Goal: Task Accomplishment & Management: Manage account settings

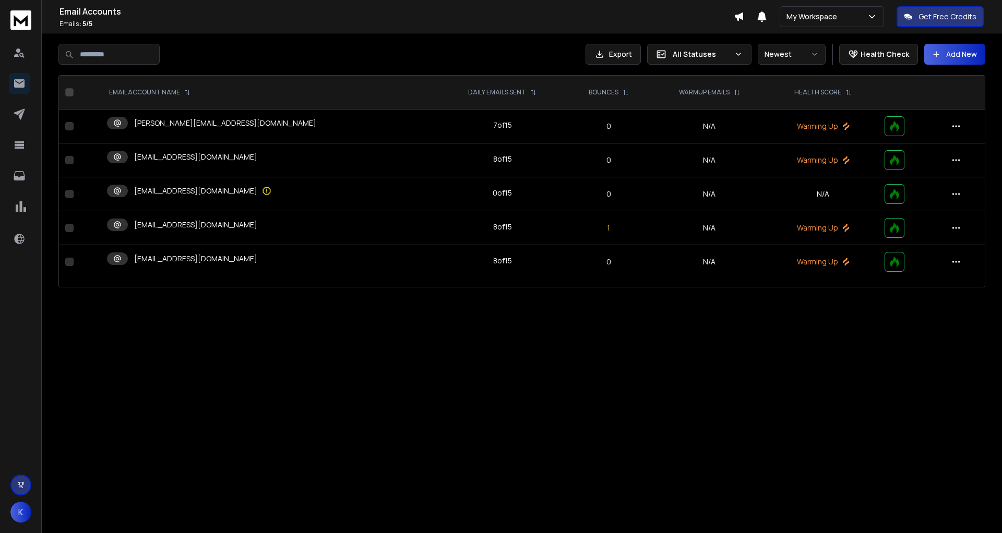
click at [172, 322] on div "Get only verified leads with our AI-powered Lead Finder, starting at $22/mo Try…" at bounding box center [501, 266] width 1002 height 533
click at [261, 189] on icon at bounding box center [266, 191] width 10 height 10
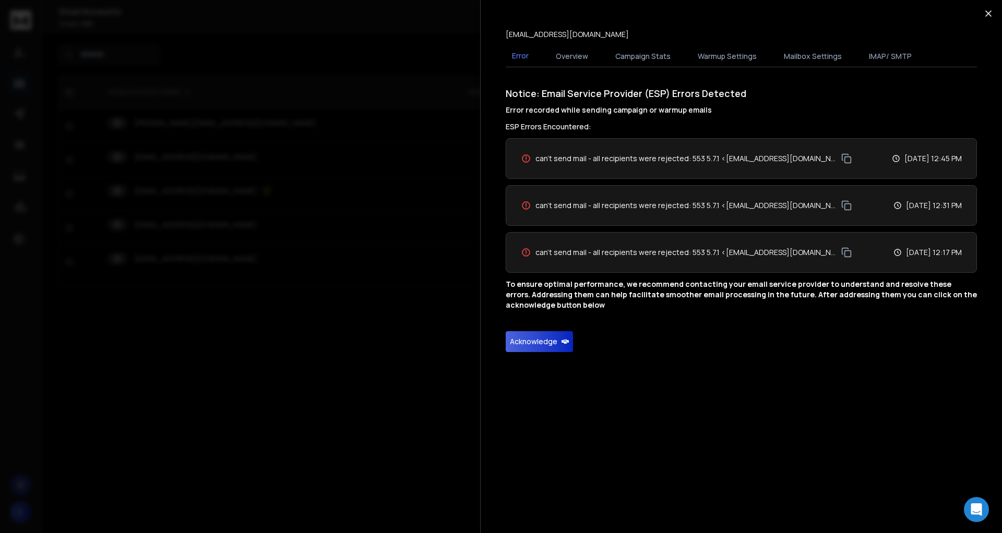
click at [983, 14] on icon "button" at bounding box center [988, 13] width 10 height 10
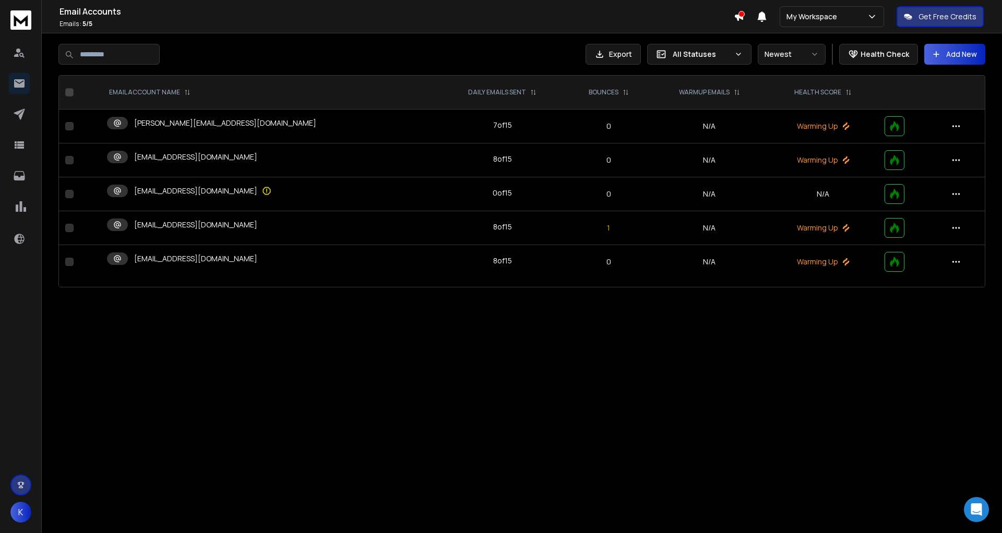
click at [952, 192] on icon at bounding box center [955, 193] width 9 height 9
click at [930, 267] on div "Delete Account" at bounding box center [939, 266] width 81 height 17
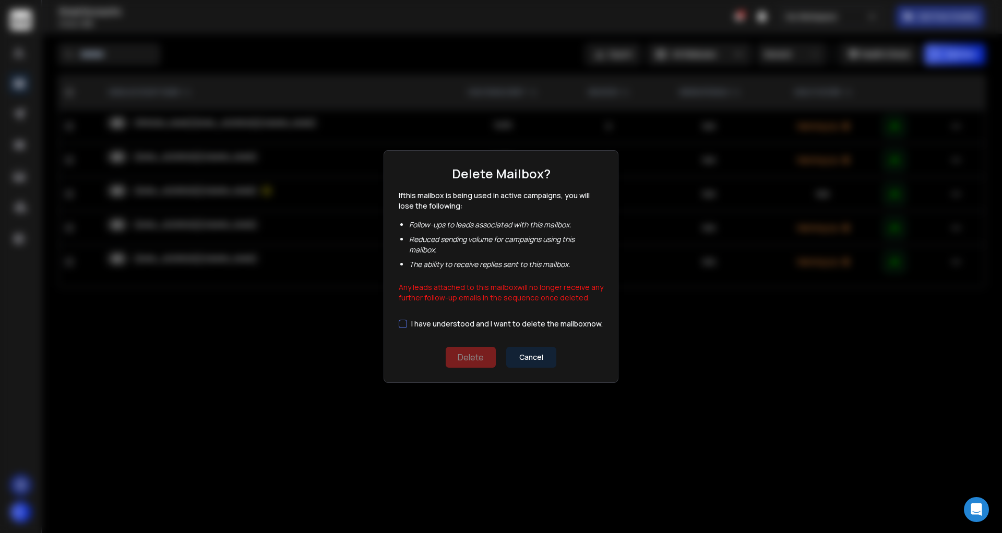
click at [441, 329] on div "Delete Mailbox? If this mailbox is being used in active campaigns, you will los…" at bounding box center [501, 266] width 205 height 202
click at [444, 325] on label "I have understood and I want to delete the mailbox now." at bounding box center [506, 323] width 191 height 7
click at [407, 325] on button "I have understood and I want to delete the mailbox now." at bounding box center [403, 324] width 8 height 8
click at [468, 360] on button "Delete" at bounding box center [471, 357] width 50 height 21
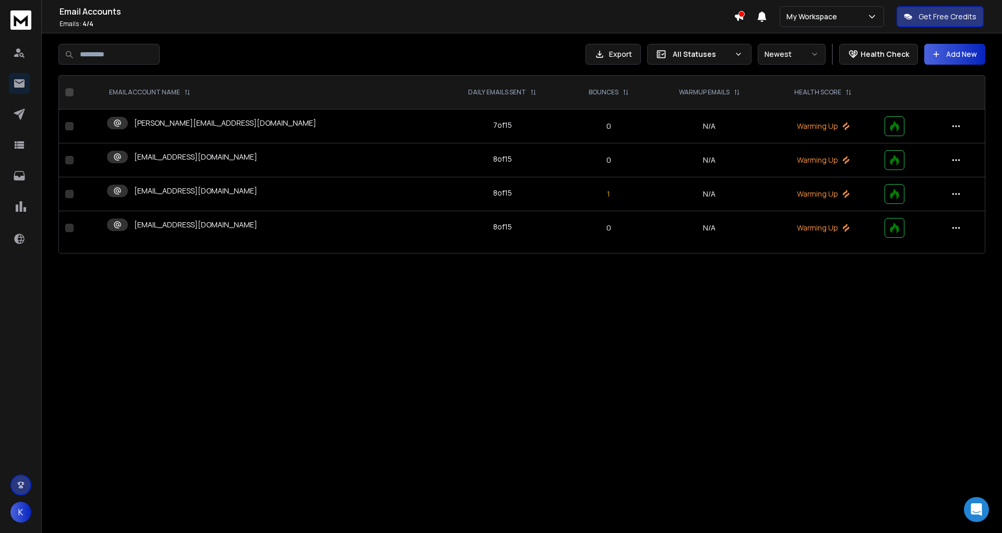
click at [189, 187] on p "[EMAIL_ADDRESS][DOMAIN_NAME]" at bounding box center [195, 191] width 123 height 10
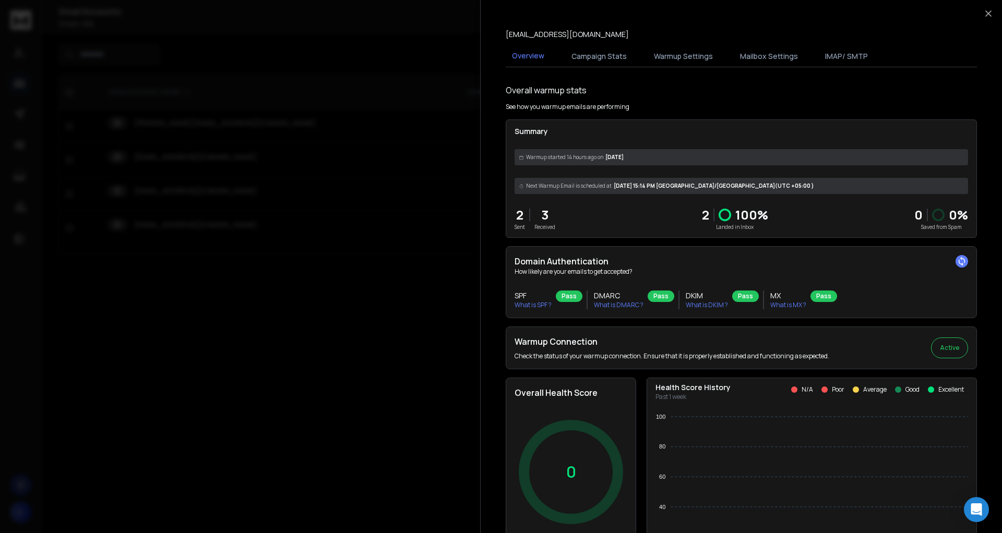
click at [609, 56] on button "Campaign Stats" at bounding box center [599, 56] width 68 height 23
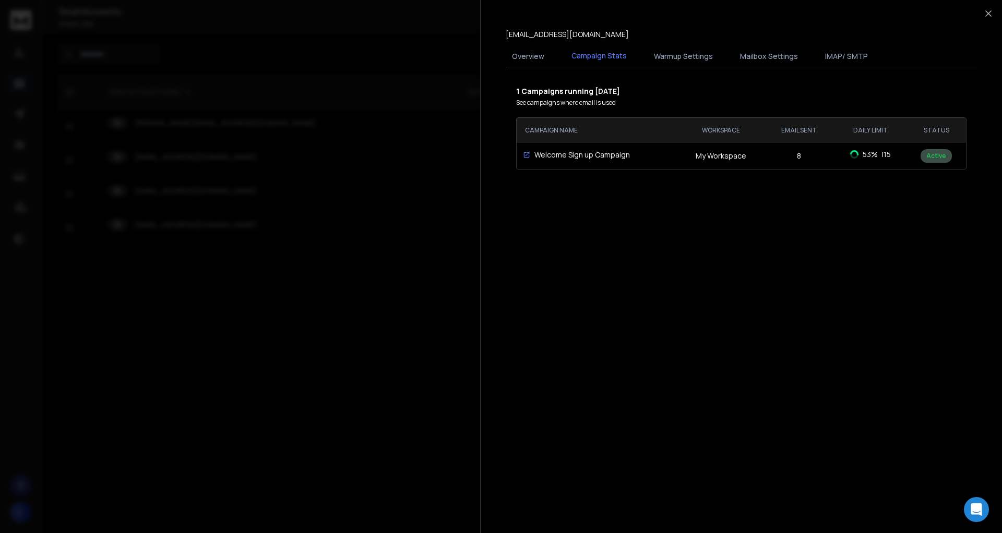
click at [991, 9] on div "Multi Select Table Sheet [EMAIL_ADDRESS][DOMAIN_NAME] Overview Campaign Stats W…" at bounding box center [741, 266] width 522 height 533
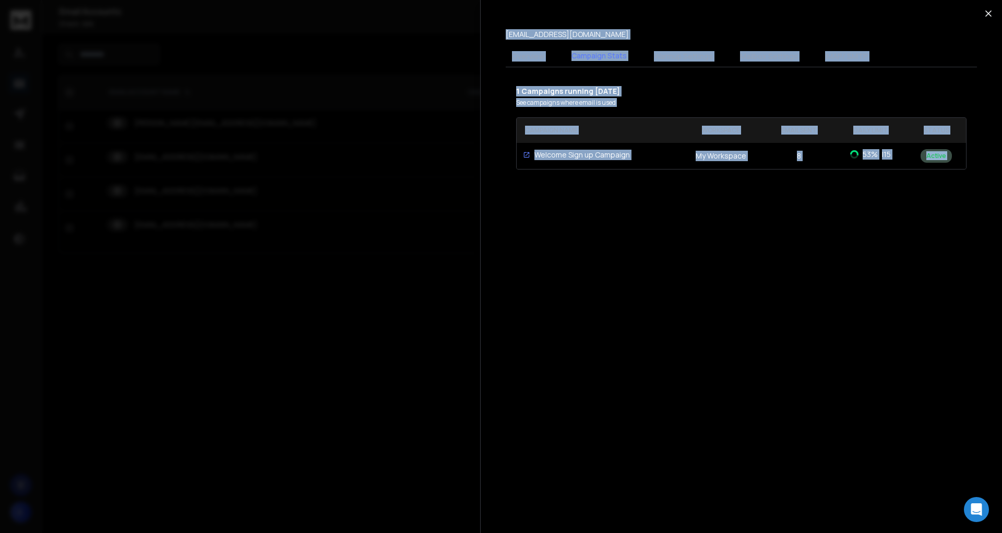
click at [990, 10] on div "Multi Select Table Sheet [EMAIL_ADDRESS][DOMAIN_NAME] Overview Campaign Stats W…" at bounding box center [741, 266] width 522 height 533
click at [984, 15] on icon "button" at bounding box center [988, 13] width 10 height 10
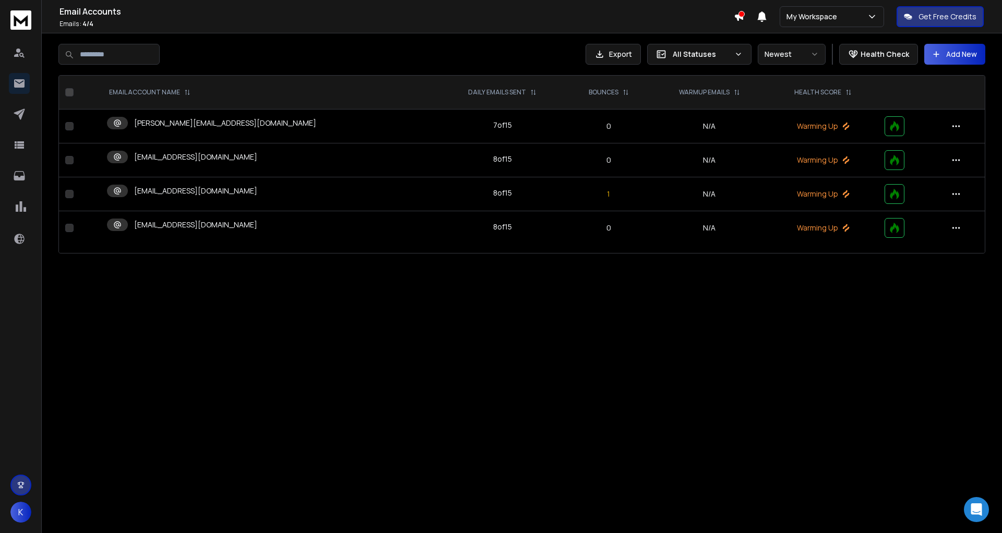
click at [376, 331] on div "Get only verified leads with our AI-powered Lead Finder, starting at $22/mo Try…" at bounding box center [501, 266] width 1002 height 533
click at [945, 59] on button "Add New" at bounding box center [954, 54] width 61 height 21
click at [947, 220] on button at bounding box center [955, 228] width 45 height 18
click at [171, 226] on p "[EMAIL_ADDRESS][DOMAIN_NAME]" at bounding box center [195, 225] width 123 height 10
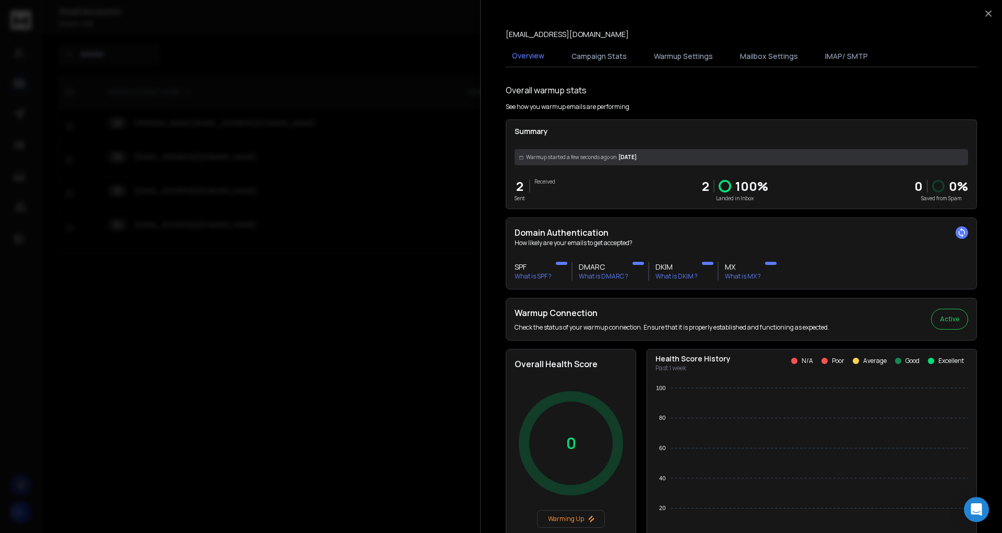
click at [841, 54] on button "IMAP/ SMTP" at bounding box center [846, 56] width 55 height 23
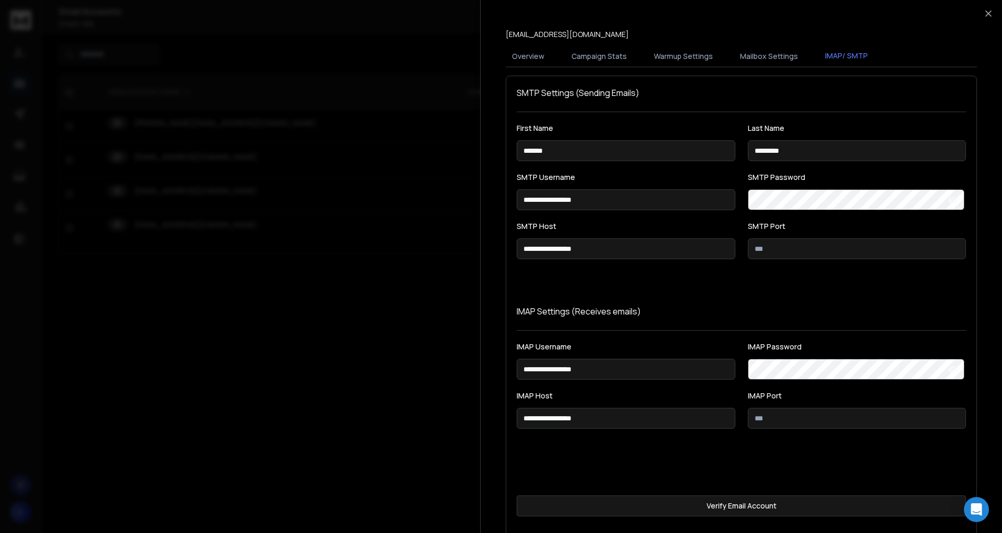
click at [952, 200] on icon at bounding box center [952, 200] width 9 height 6
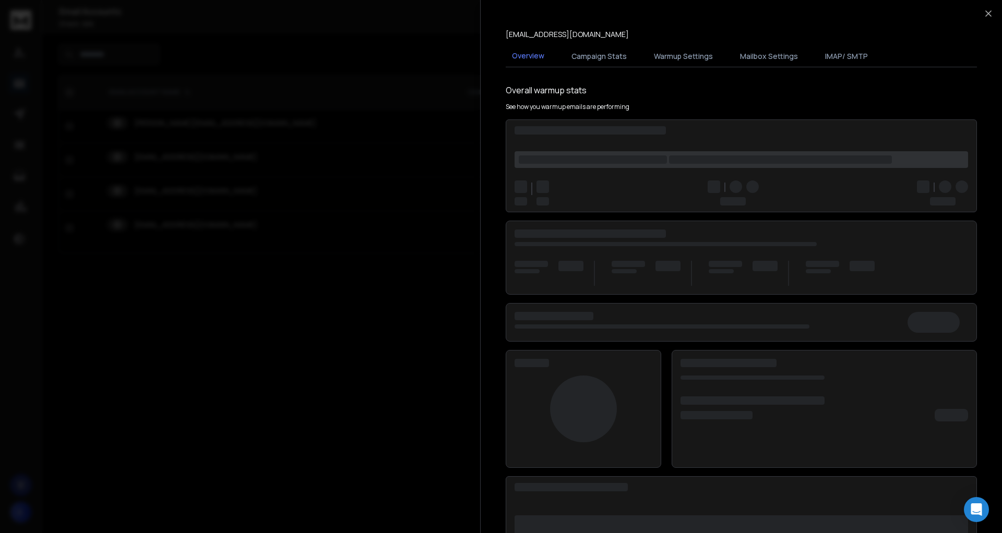
click at [433, 110] on div at bounding box center [501, 266] width 1002 height 533
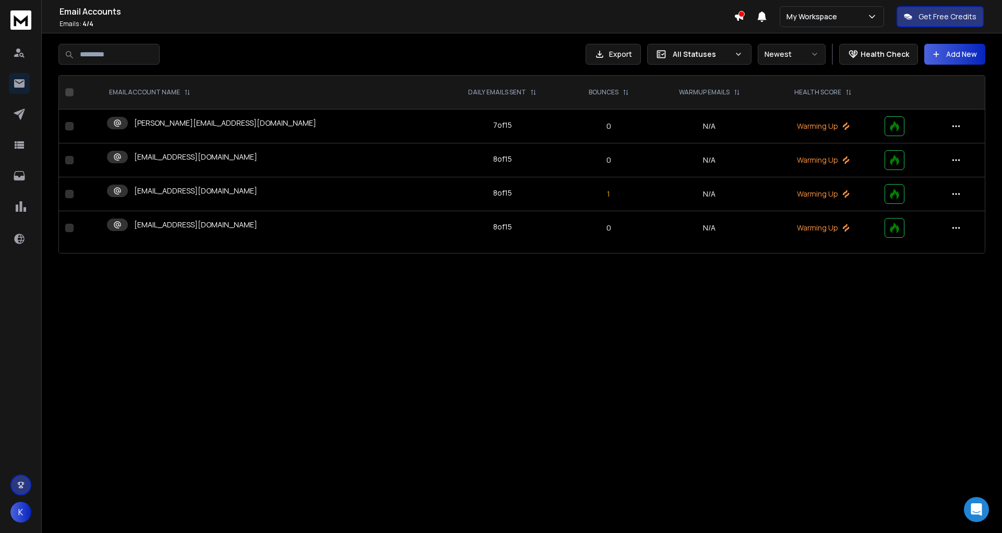
click at [954, 57] on button "Add New" at bounding box center [954, 54] width 61 height 21
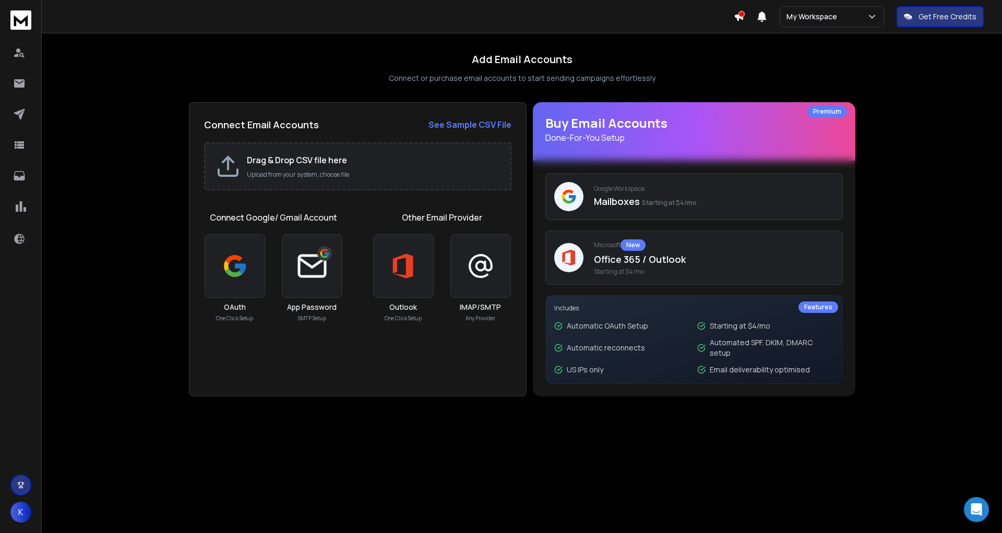
click at [492, 285] on div at bounding box center [480, 266] width 61 height 64
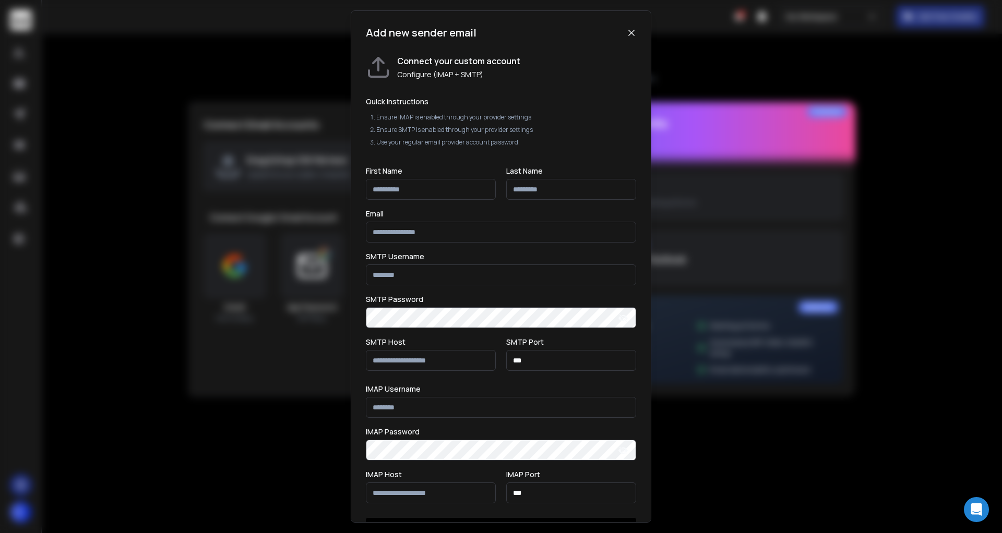
click at [431, 178] on div "First Name" at bounding box center [431, 183] width 130 height 32
click at [431, 186] on input "text" at bounding box center [431, 189] width 130 height 21
type input "*"
type input "****"
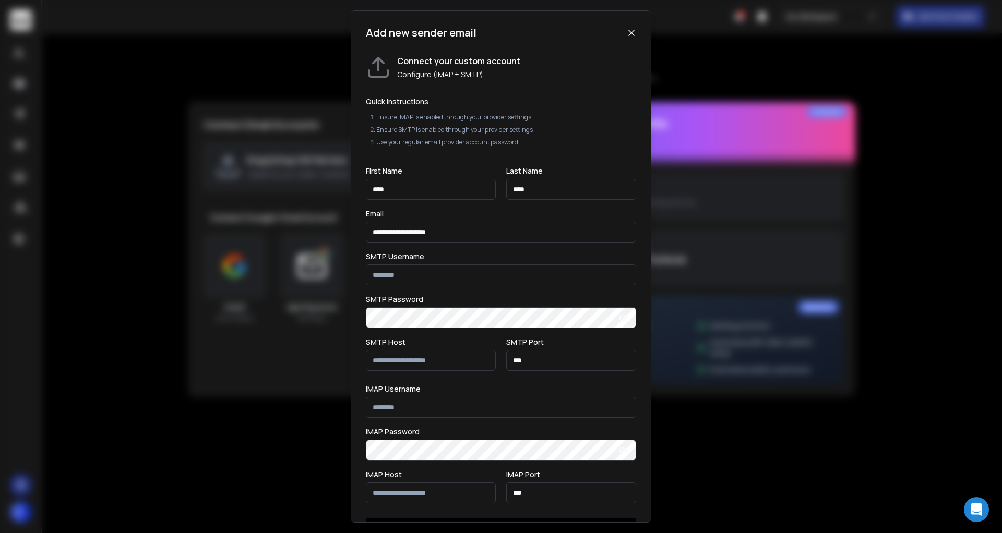
type input "**********"
click at [418, 284] on input "text" at bounding box center [501, 275] width 270 height 21
paste input "**********"
type input "**********"
click at [423, 362] on input "text" at bounding box center [431, 360] width 130 height 21
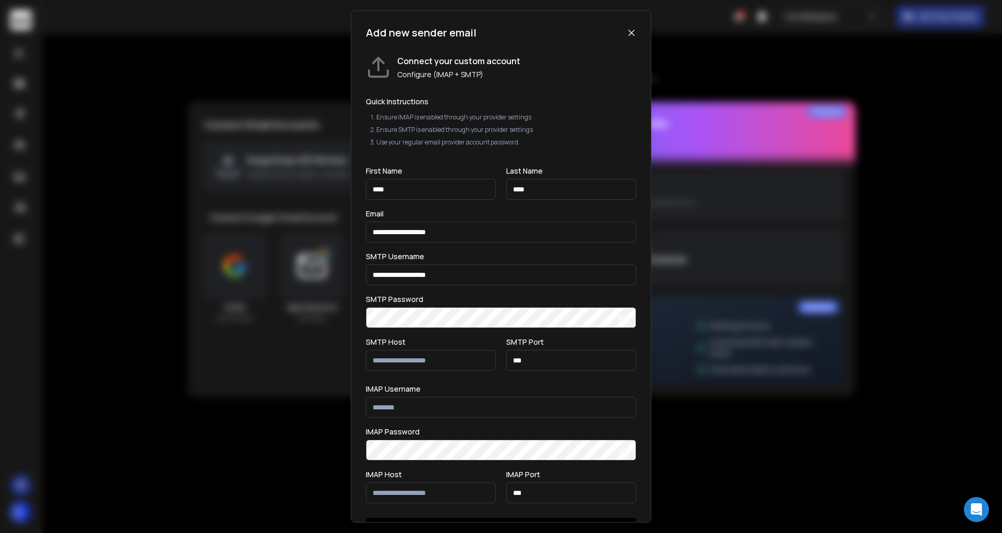
paste input "**********"
type input "**********"
click at [415, 431] on label "IMAP Password" at bounding box center [393, 431] width 54 height 7
click at [422, 406] on input "text" at bounding box center [501, 407] width 270 height 21
paste input "**********"
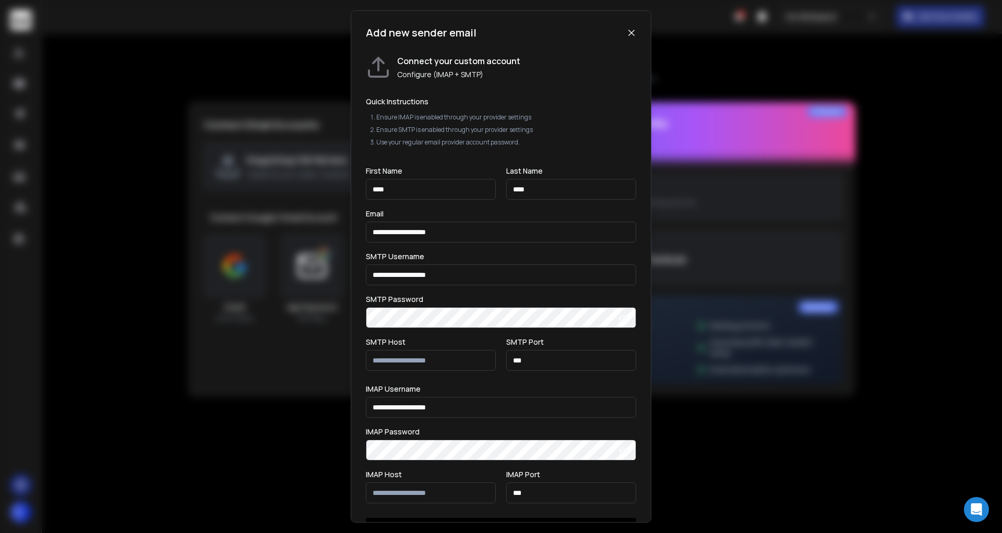
type input "**********"
click at [412, 352] on input "text" at bounding box center [431, 360] width 130 height 21
type input "**********"
click at [409, 488] on input "text" at bounding box center [431, 493] width 130 height 21
type input "*"
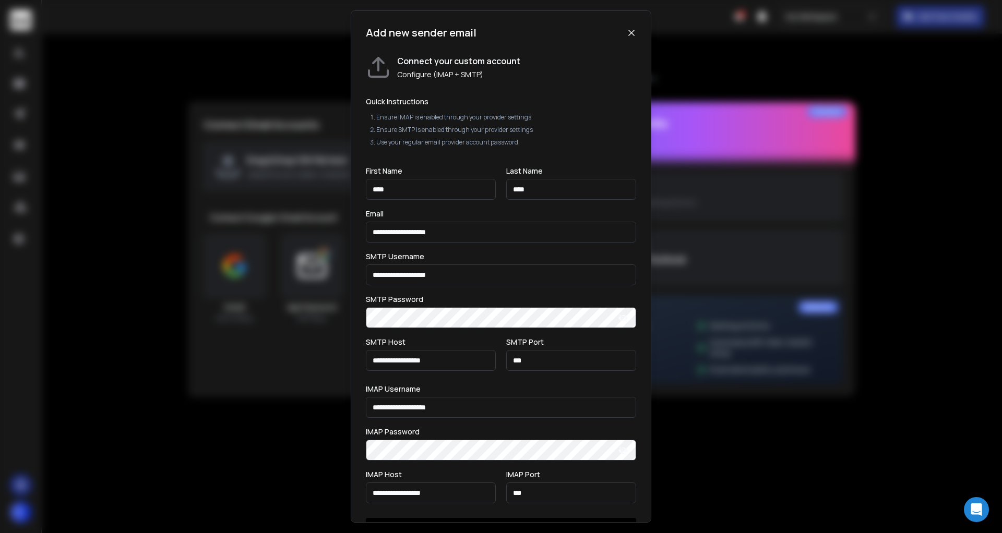
scroll to position [69, 0]
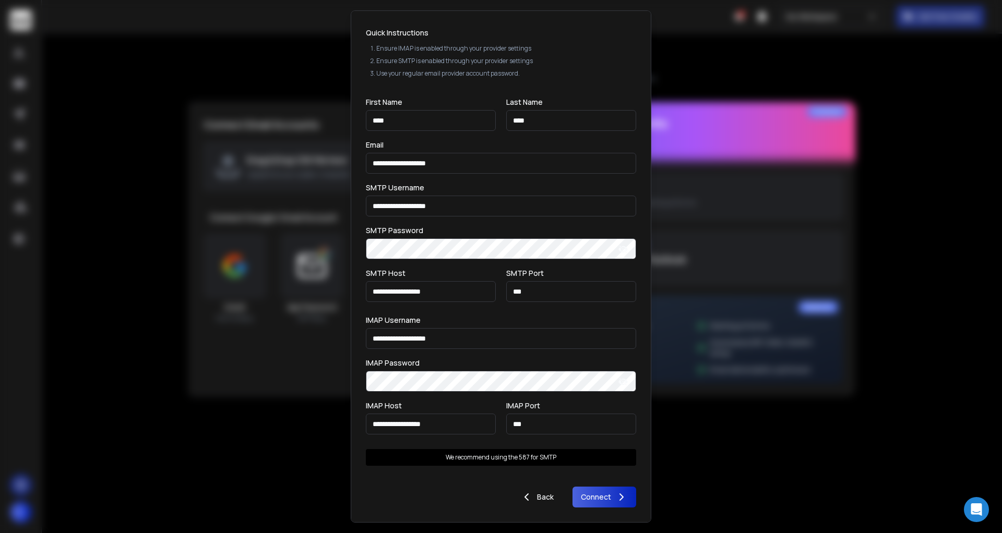
type input "**********"
click at [601, 500] on button "Connect" at bounding box center [604, 497] width 64 height 21
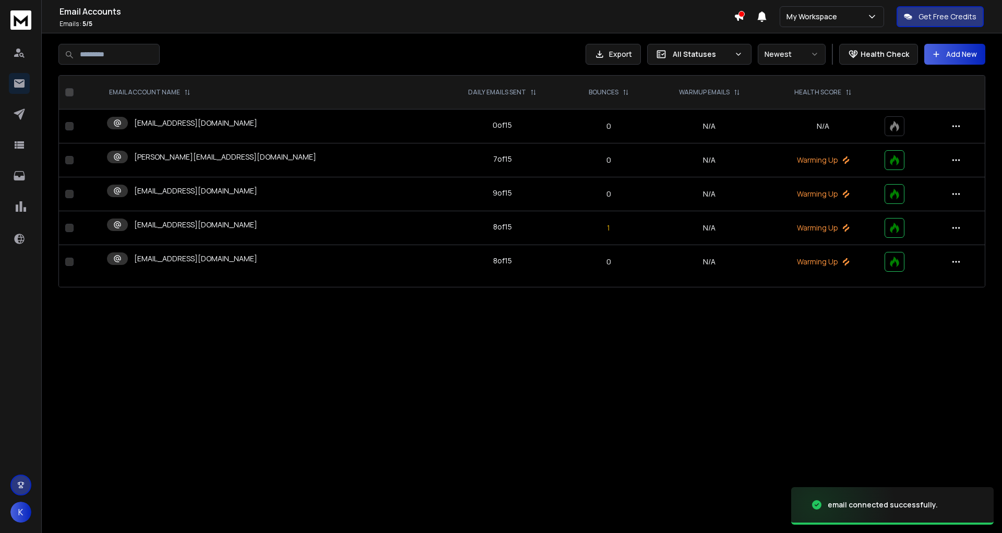
click at [884, 119] on div at bounding box center [894, 126] width 20 height 20
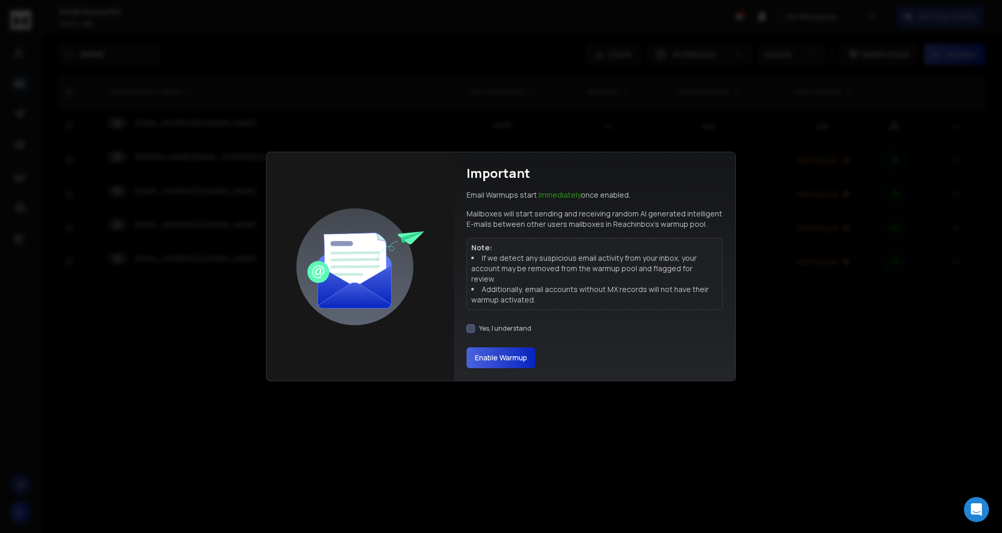
click at [519, 325] on label "Yes, I understand" at bounding box center [505, 329] width 52 height 8
click at [486, 325] on label "Yes, I understand" at bounding box center [505, 329] width 52 height 8
click at [489, 353] on button "Enable Warmup" at bounding box center [500, 358] width 69 height 21
click at [471, 325] on button "Yes, I understand" at bounding box center [470, 329] width 8 height 8
click at [484, 360] on button "Enable Warmup" at bounding box center [500, 358] width 69 height 21
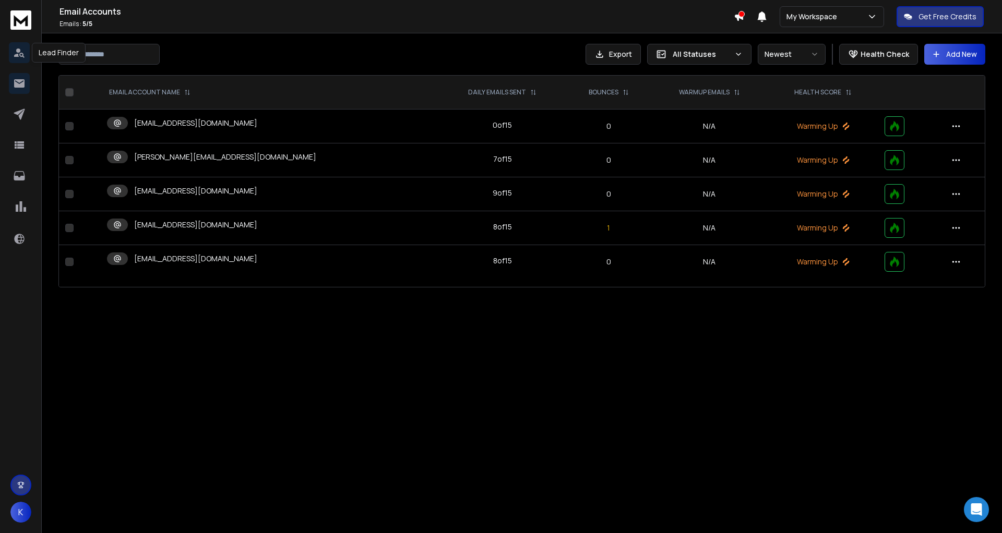
click at [10, 57] on link at bounding box center [19, 52] width 21 height 21
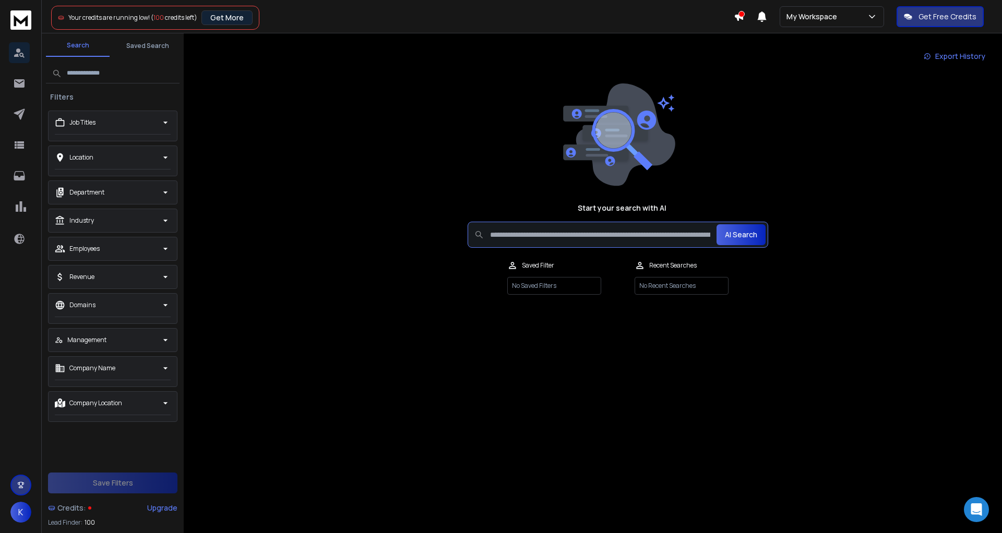
click at [217, 19] on button "Get More" at bounding box center [226, 17] width 51 height 15
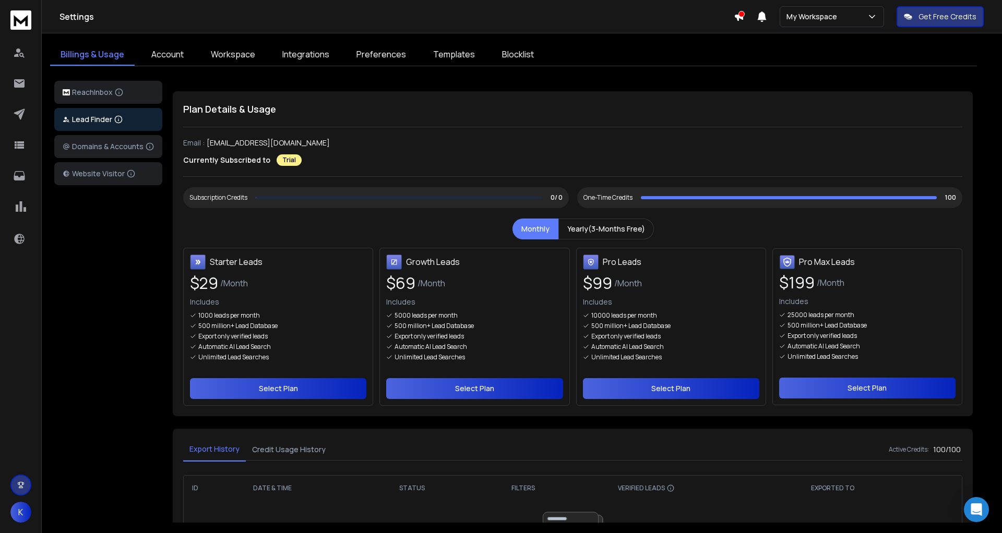
click at [173, 58] on link "Account" at bounding box center [167, 55] width 53 height 22
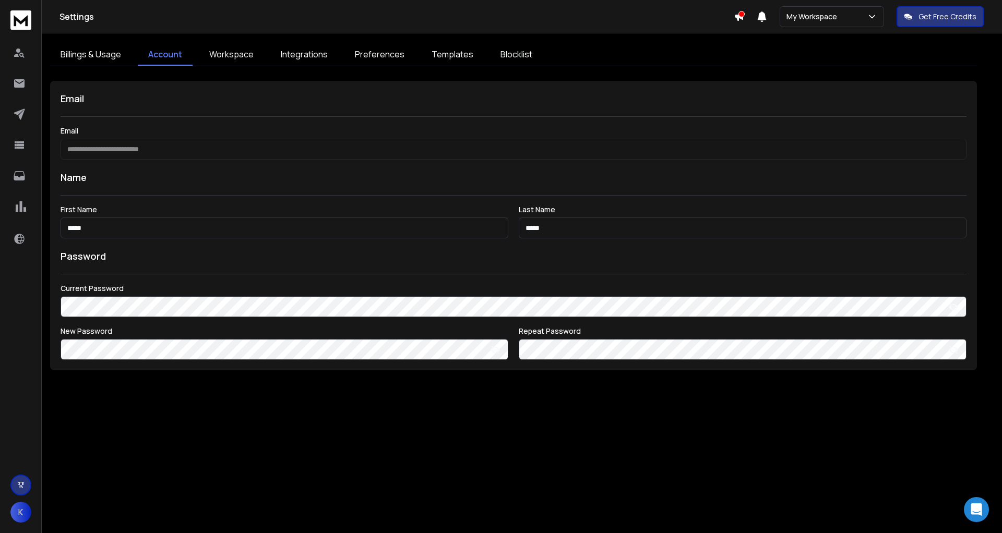
click at [236, 53] on link "Workspace" at bounding box center [231, 55] width 65 height 22
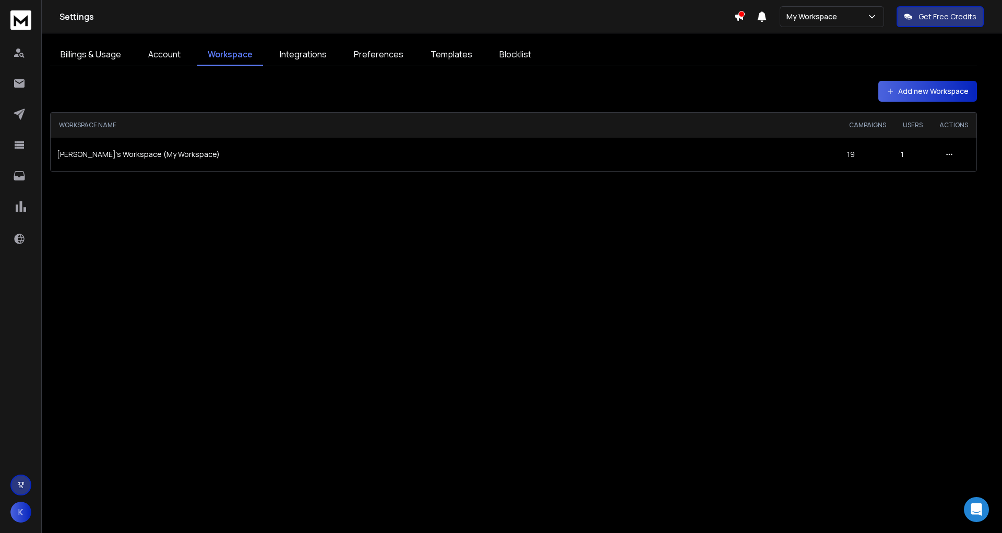
click at [298, 59] on link "Integrations" at bounding box center [303, 55] width 68 height 22
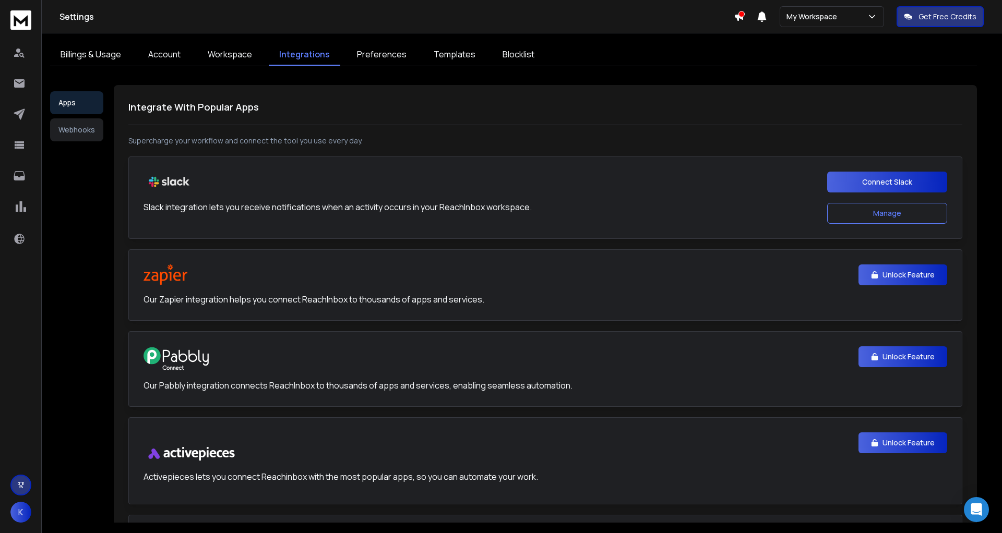
click at [390, 57] on link "Preferences" at bounding box center [381, 55] width 70 height 22
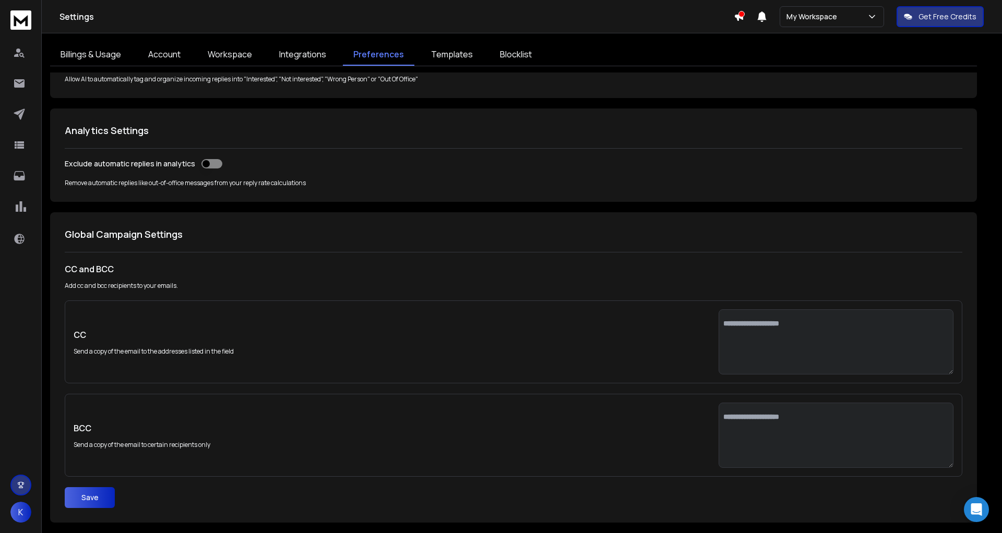
scroll to position [274, 0]
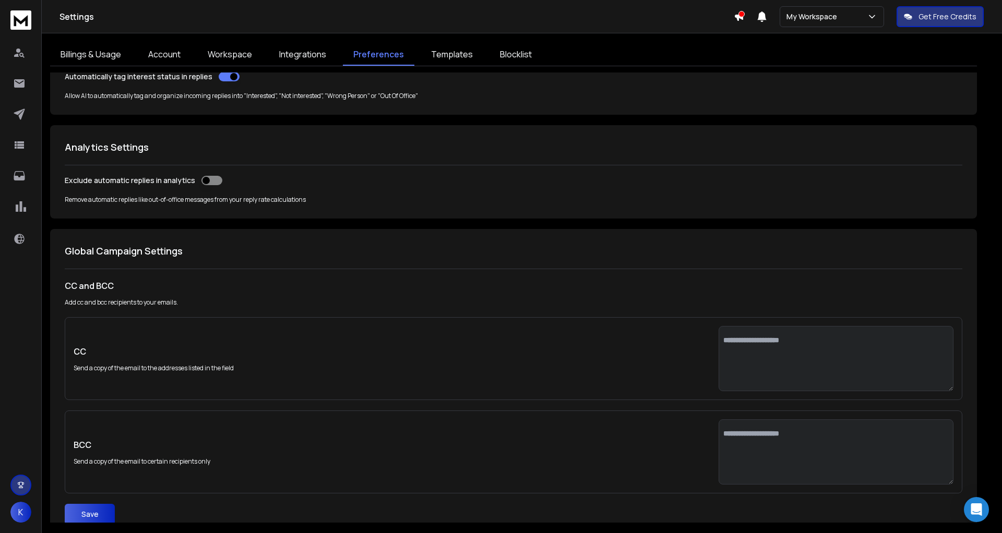
click at [444, 54] on link "Templates" at bounding box center [452, 55] width 63 height 22
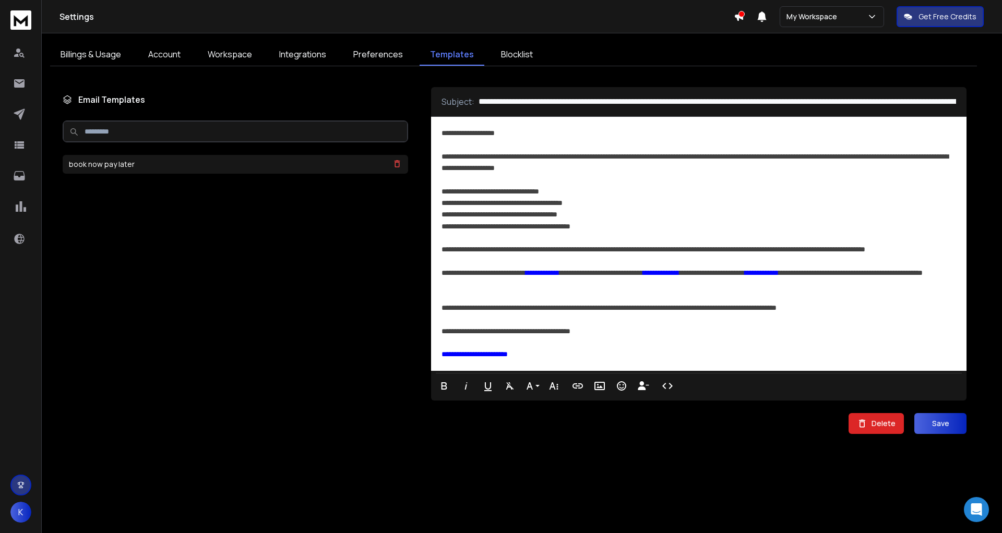
click at [512, 56] on link "Blocklist" at bounding box center [516, 55] width 53 height 22
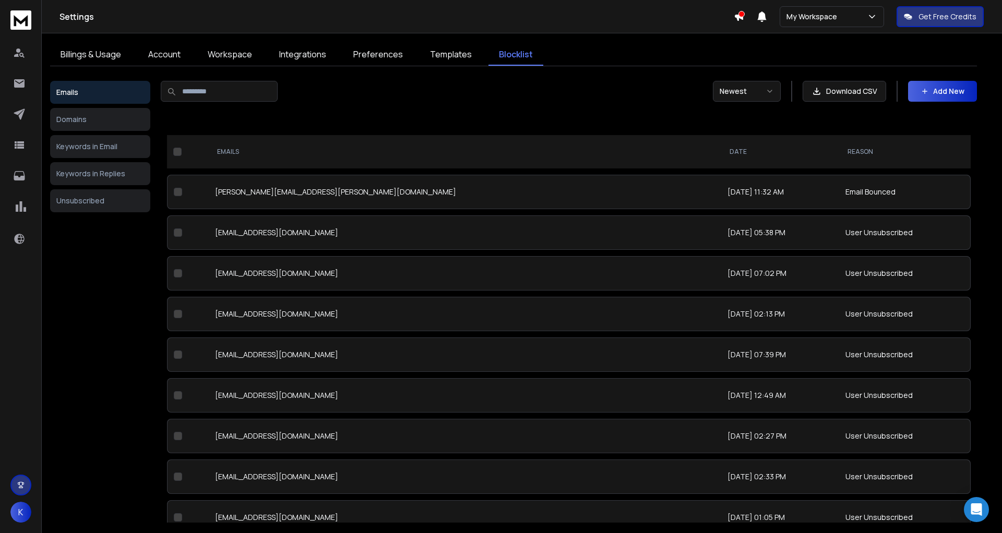
click at [82, 51] on link "Billings & Usage" at bounding box center [90, 55] width 81 height 22
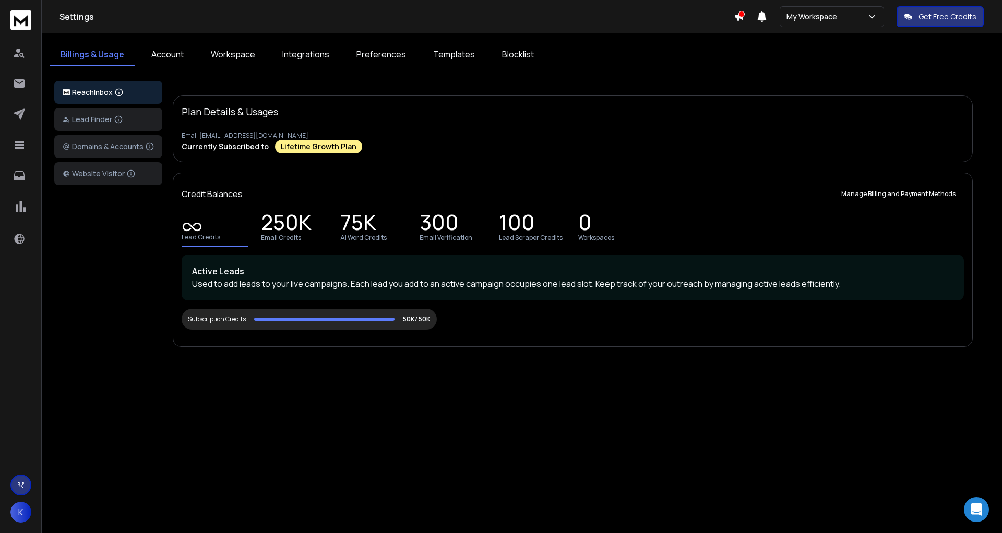
click at [81, 117] on button "Lead Finder" at bounding box center [108, 119] width 108 height 23
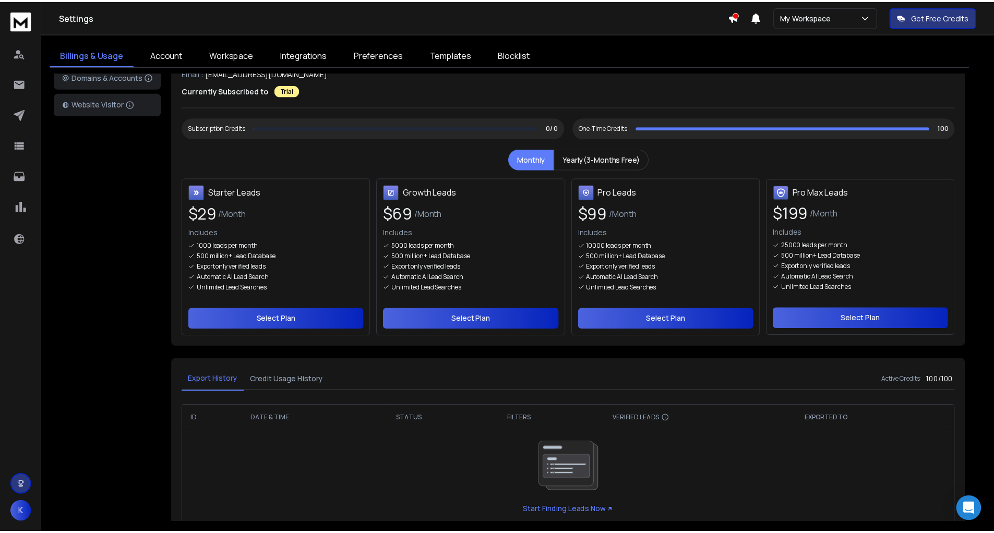
scroll to position [90, 0]
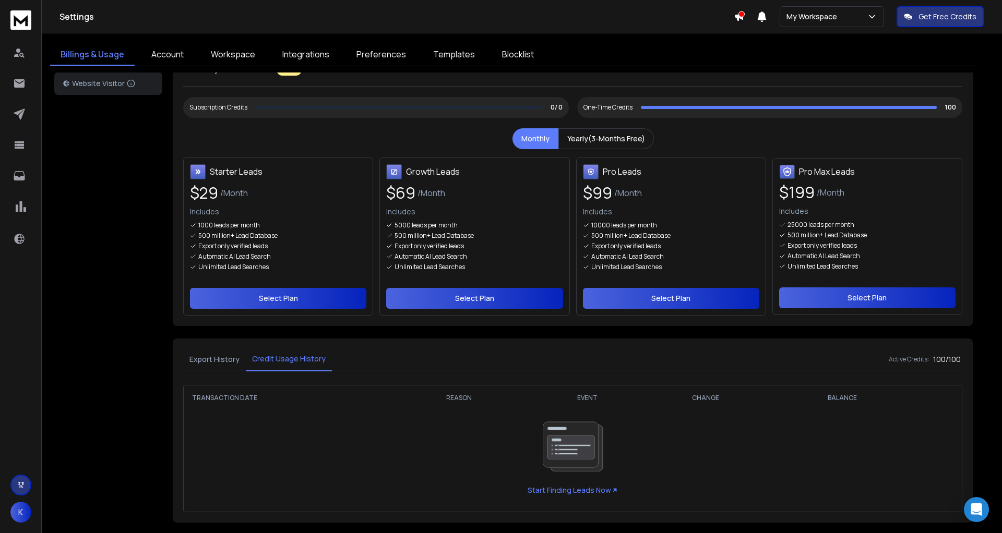
click at [279, 364] on button "Credit Usage History" at bounding box center [289, 360] width 86 height 24
click at [22, 84] on icon at bounding box center [19, 83] width 10 height 8
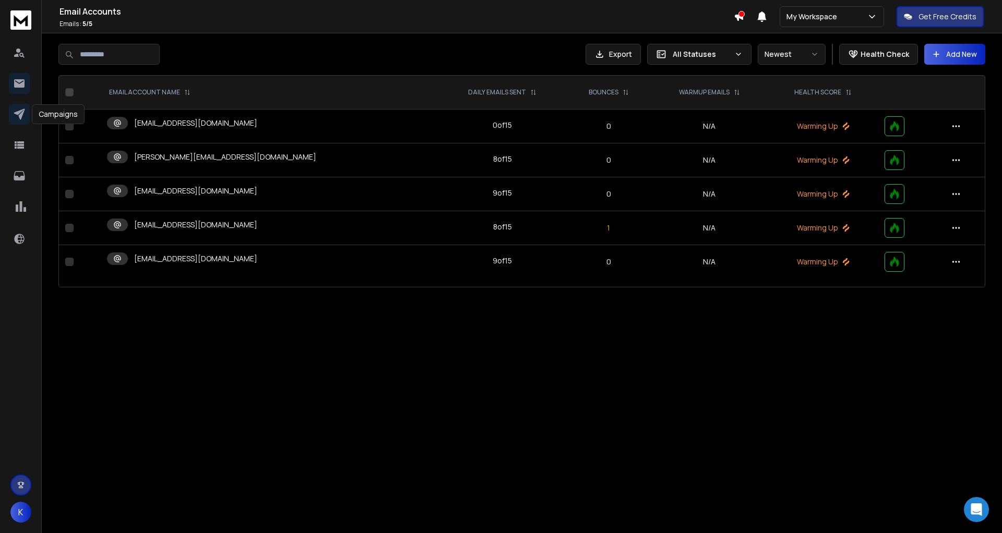
click at [23, 117] on icon at bounding box center [19, 114] width 13 height 13
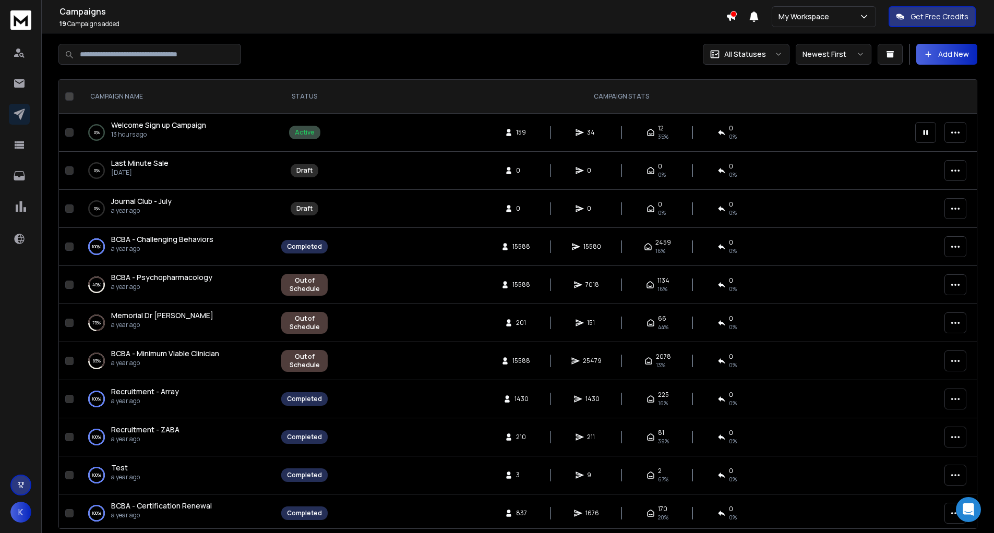
click at [164, 123] on span "Welcome Sign up Campaign" at bounding box center [158, 125] width 95 height 10
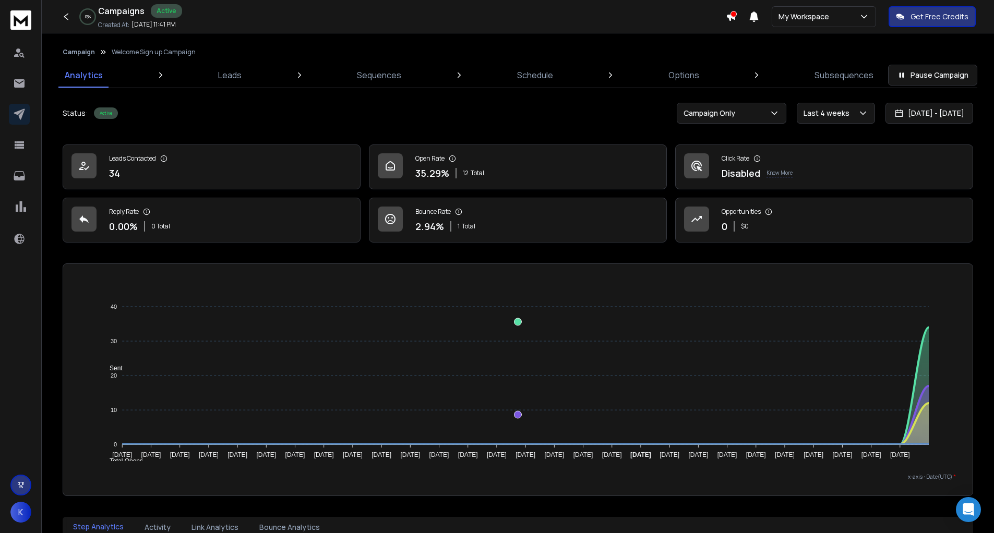
click at [441, 223] on p "2.94 %" at bounding box center [429, 226] width 29 height 15
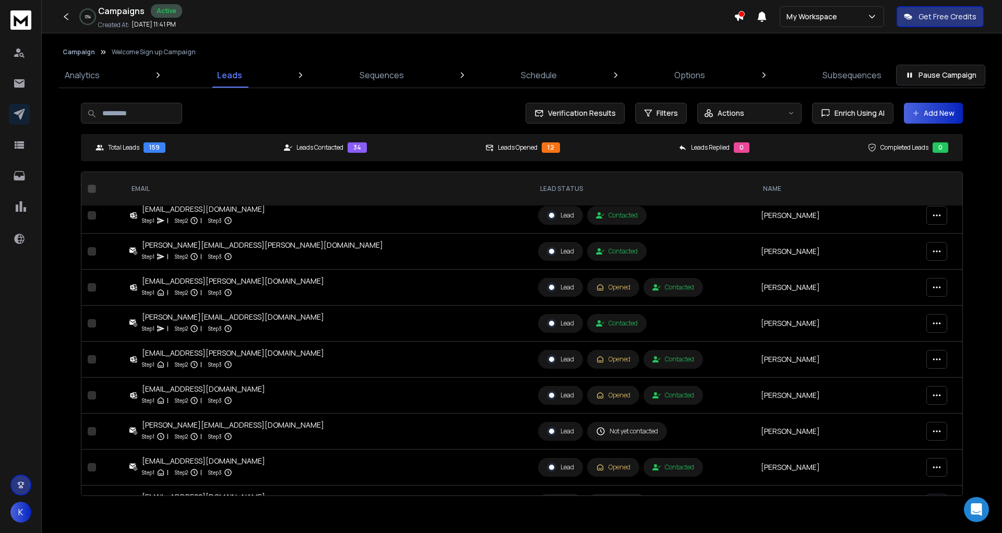
scroll to position [456, 0]
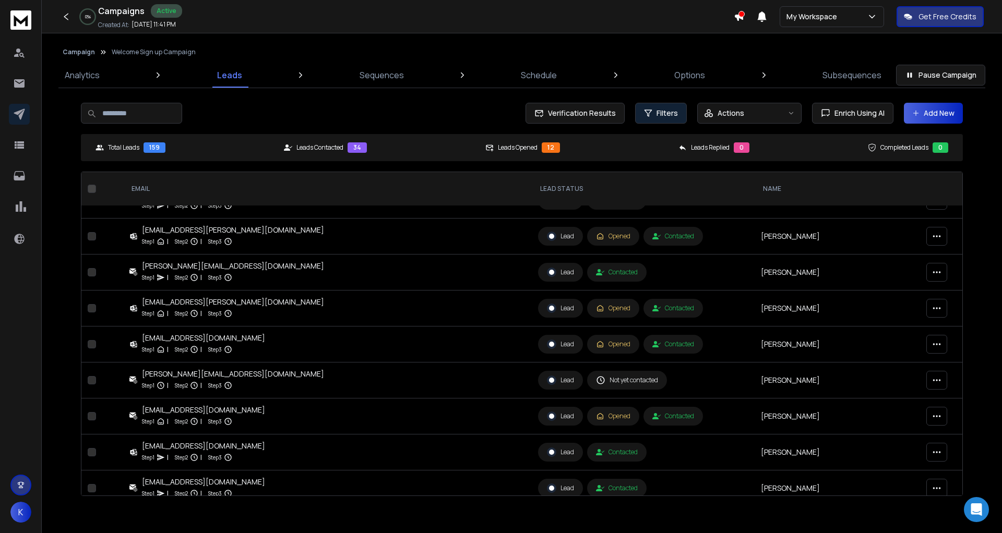
click at [647, 111] on icon "button" at bounding box center [648, 113] width 8 height 8
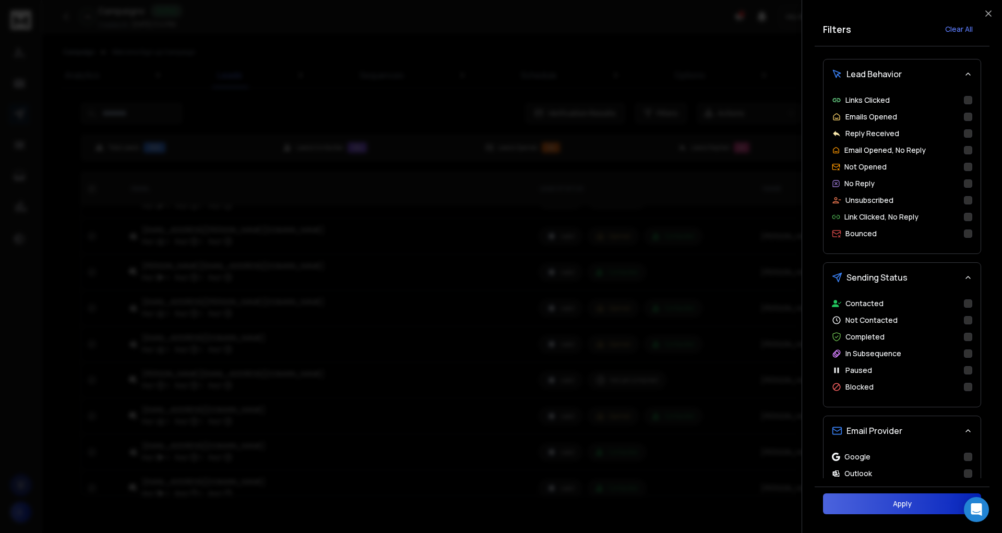
click at [871, 234] on p "Bounced" at bounding box center [860, 234] width 31 height 10
click at [964, 234] on button "Bounced" at bounding box center [968, 234] width 8 height 8
click at [908, 502] on button "Apply" at bounding box center [902, 504] width 158 height 21
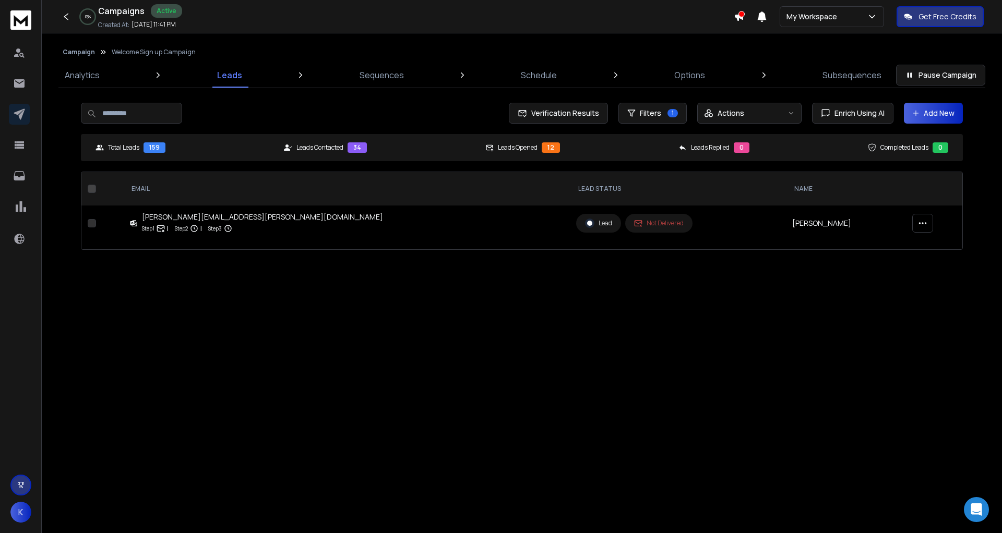
click at [217, 213] on div "[PERSON_NAME][EMAIL_ADDRESS][PERSON_NAME][DOMAIN_NAME]" at bounding box center [262, 217] width 241 height 10
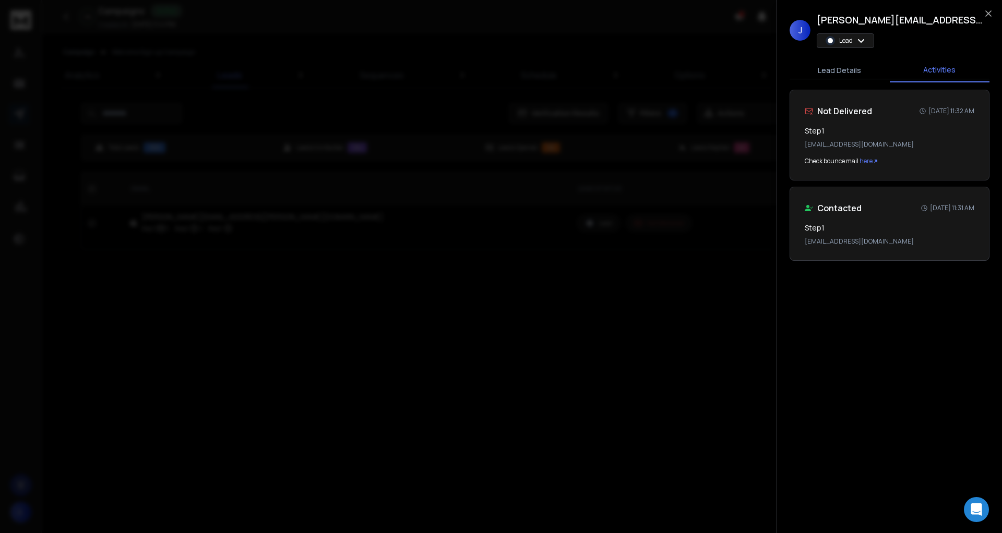
click at [938, 68] on button "Activities" at bounding box center [940, 70] width 100 height 24
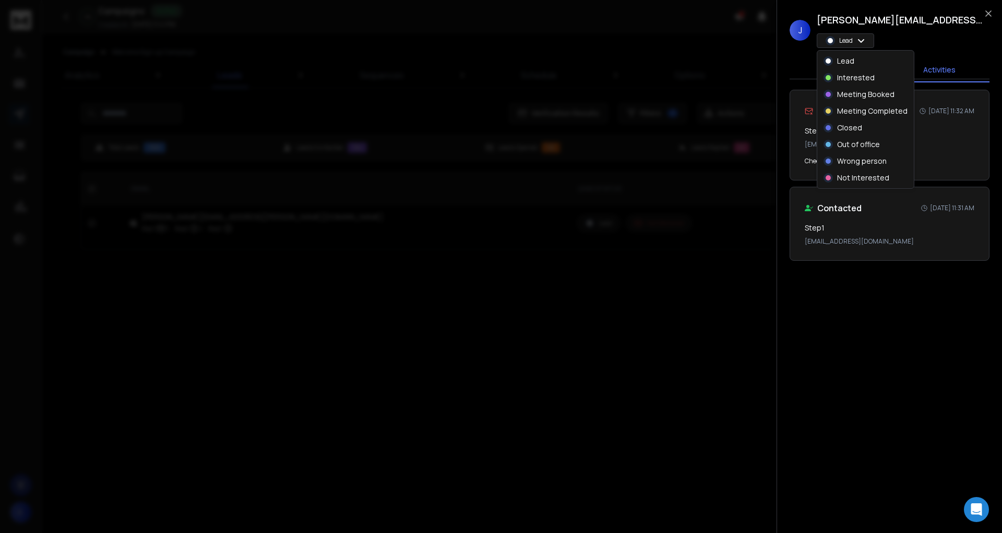
click at [865, 38] on body "Get only verified leads with our AI-powered Lead Finder, starting at $22/mo Try…" at bounding box center [501, 266] width 1002 height 533
click at [918, 39] on div at bounding box center [501, 266] width 1002 height 533
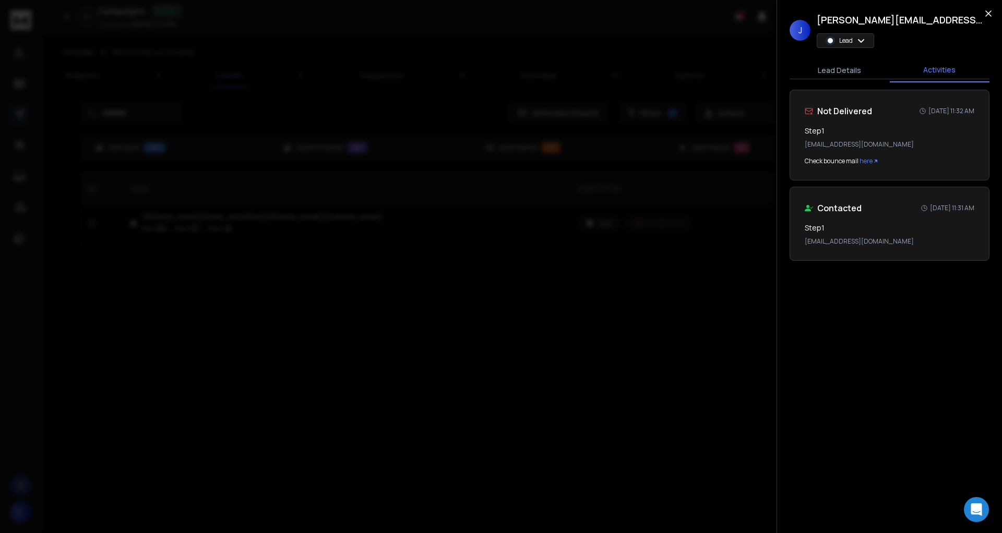
click at [992, 11] on icon "button" at bounding box center [988, 13] width 10 height 10
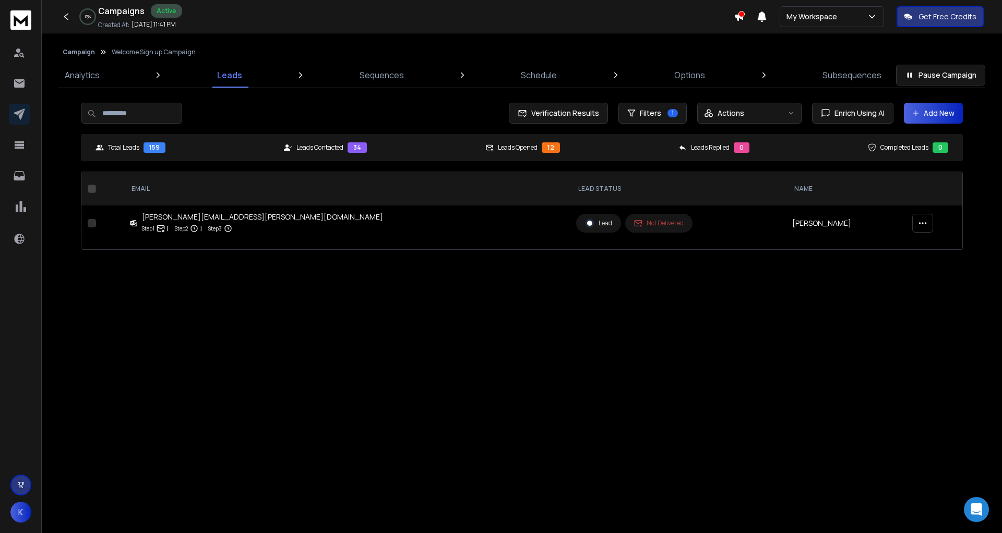
click at [918, 220] on icon "button" at bounding box center [922, 223] width 9 height 9
click at [876, 265] on p "Pause Lead" at bounding box center [881, 262] width 40 height 10
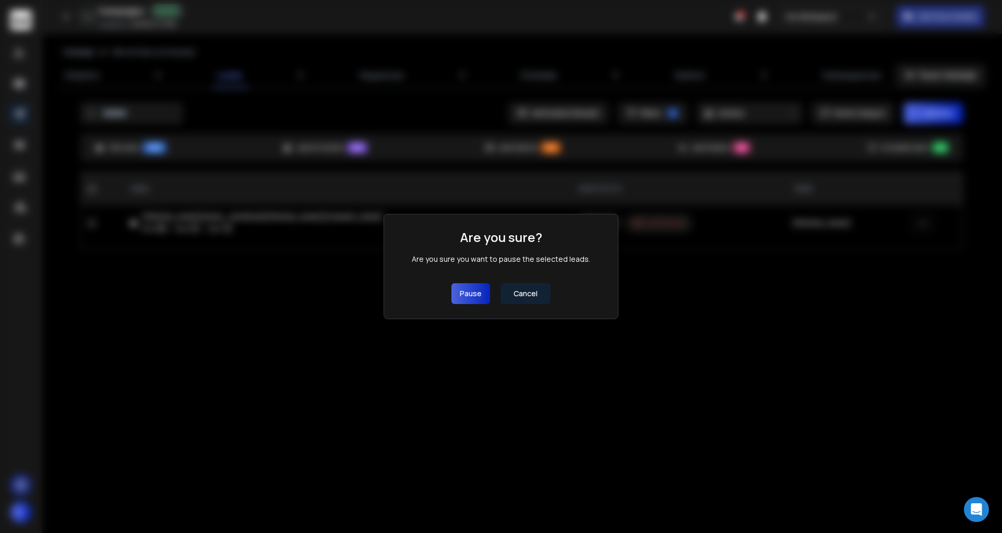
click at [535, 289] on button "Cancel" at bounding box center [525, 293] width 50 height 21
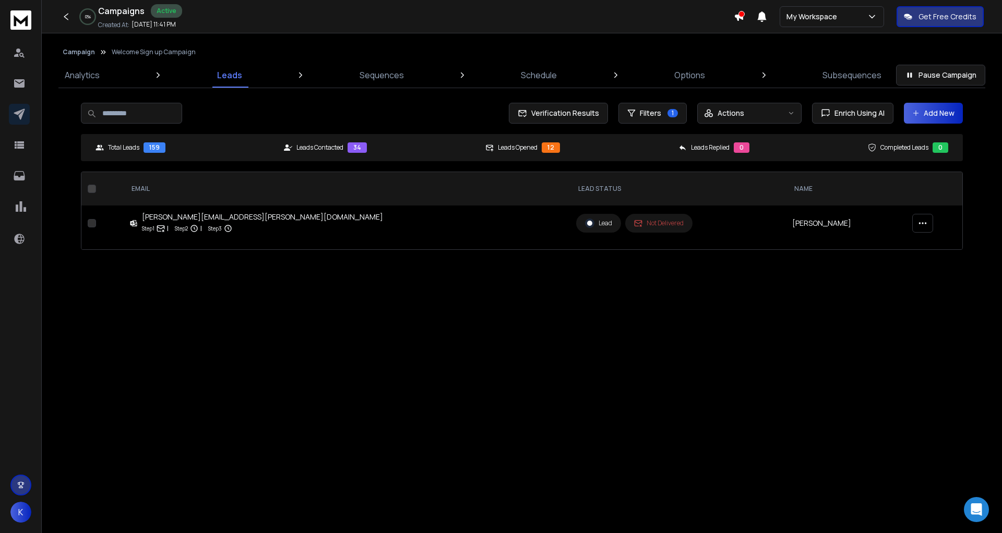
click at [918, 220] on icon "button" at bounding box center [922, 223] width 9 height 9
click at [879, 277] on p "Block Lead" at bounding box center [879, 279] width 37 height 10
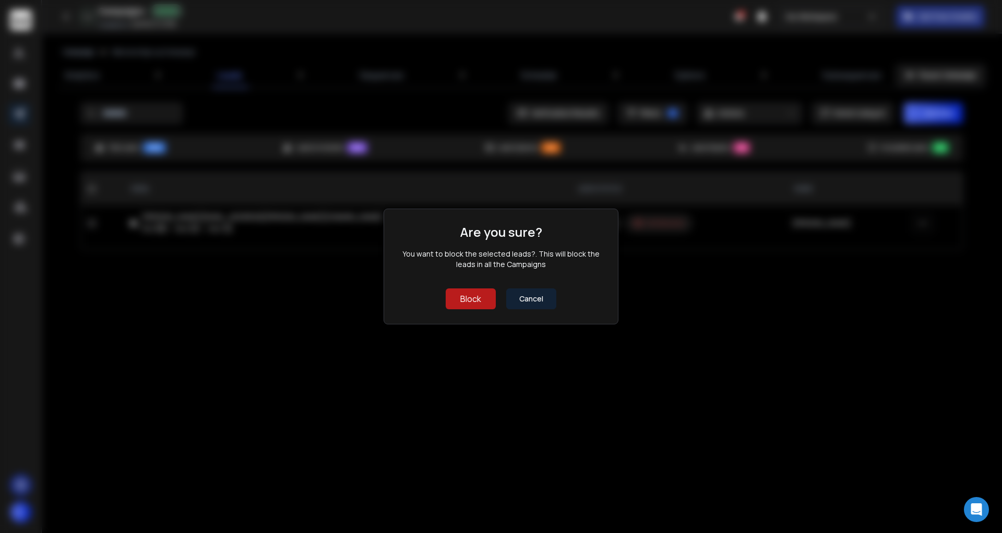
click at [466, 300] on button "Block" at bounding box center [471, 299] width 50 height 21
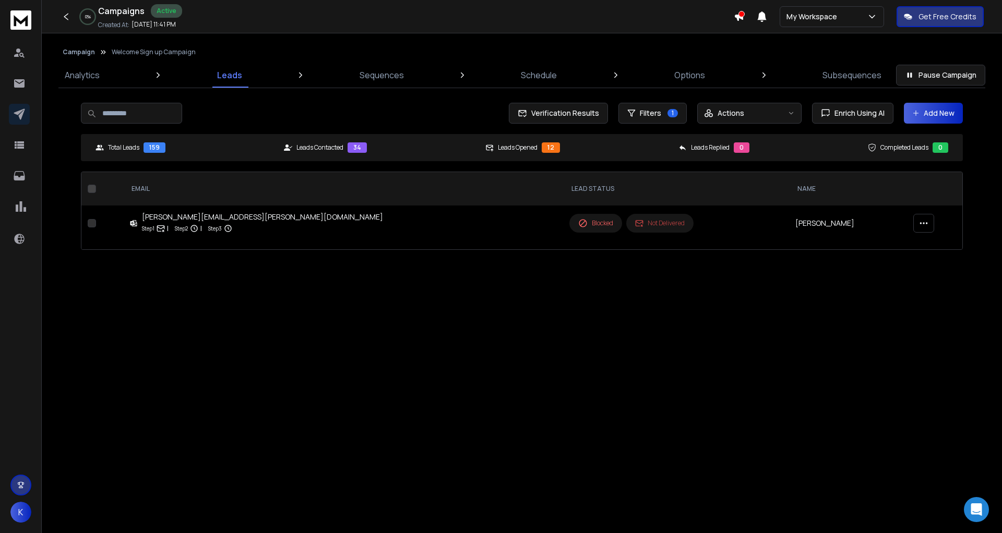
click at [532, 147] on p "Leads Opened" at bounding box center [518, 147] width 40 height 8
click at [315, 148] on p "Leads Contacted" at bounding box center [319, 147] width 47 height 8
click at [148, 142] on div "159" at bounding box center [154, 147] width 22 height 10
click at [663, 120] on button "Filters 1" at bounding box center [652, 113] width 68 height 21
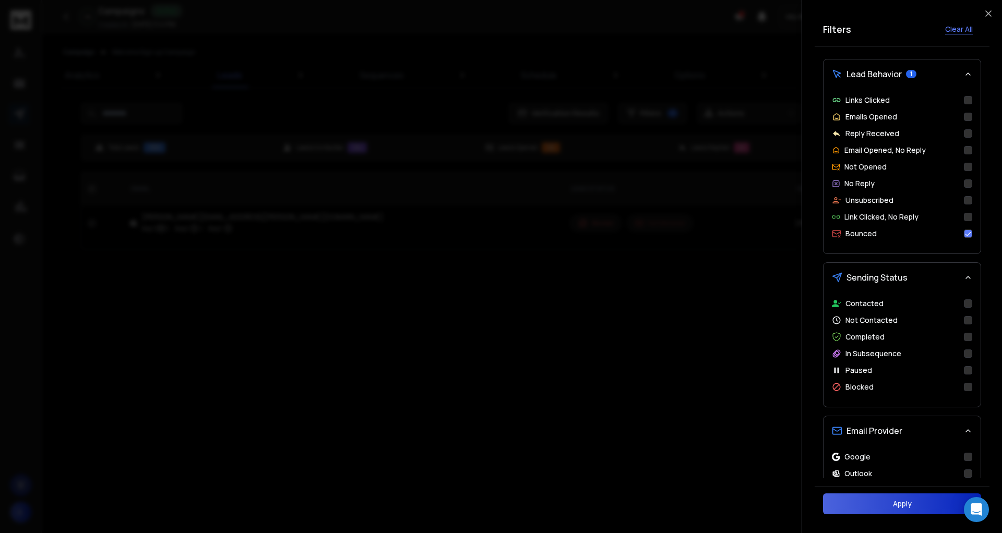
click at [962, 32] on button "Clear All" at bounding box center [959, 29] width 44 height 21
click at [888, 506] on button "Apply" at bounding box center [902, 504] width 158 height 21
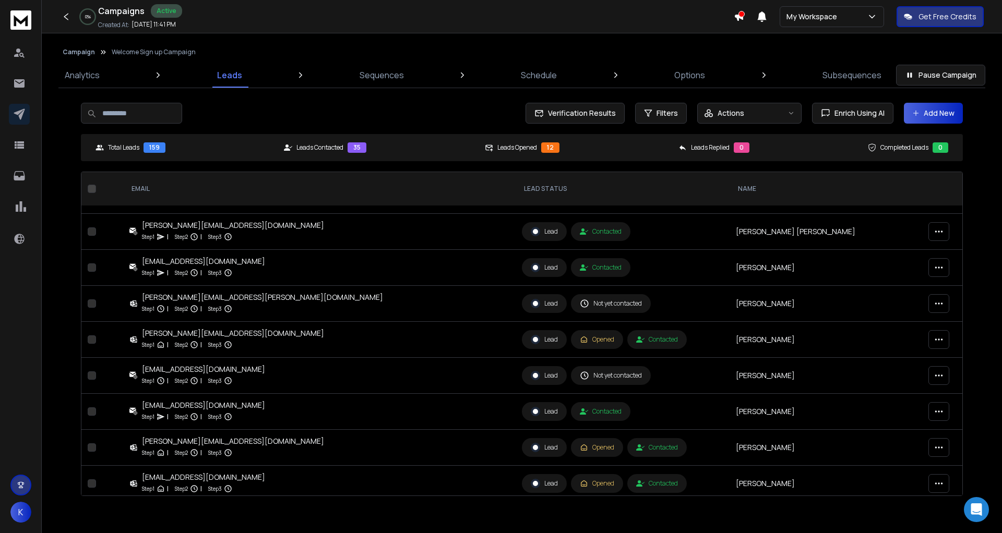
scroll to position [0, 0]
